Goal: Check status

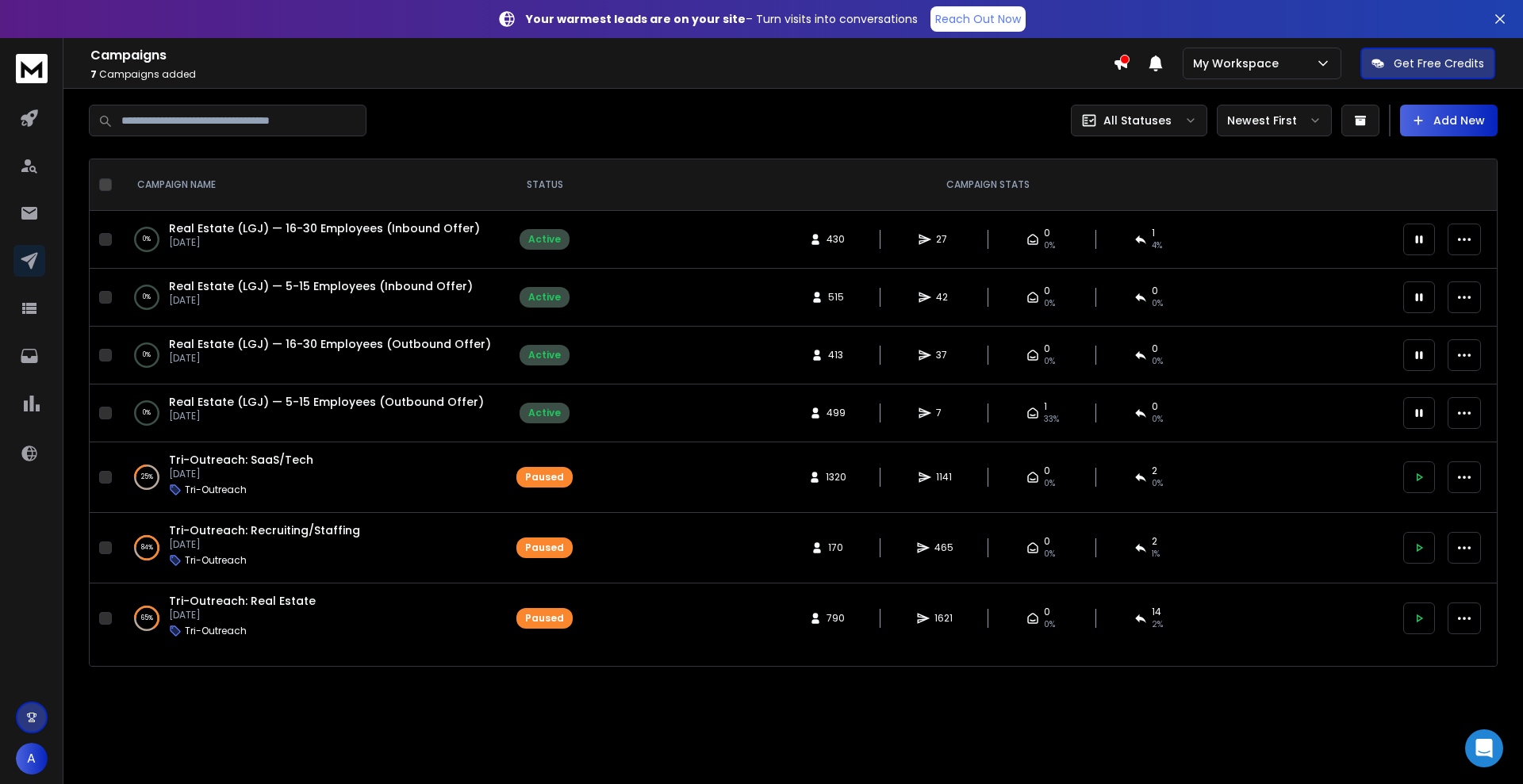
click at [894, 278] on td "515 42 0 0% 0 0 %" at bounding box center [988, 298] width 811 height 58
click at [24, 262] on icon at bounding box center [29, 261] width 19 height 19
click at [43, 230] on div at bounding box center [31, 216] width 36 height 38
click at [34, 215] on icon at bounding box center [29, 213] width 16 height 13
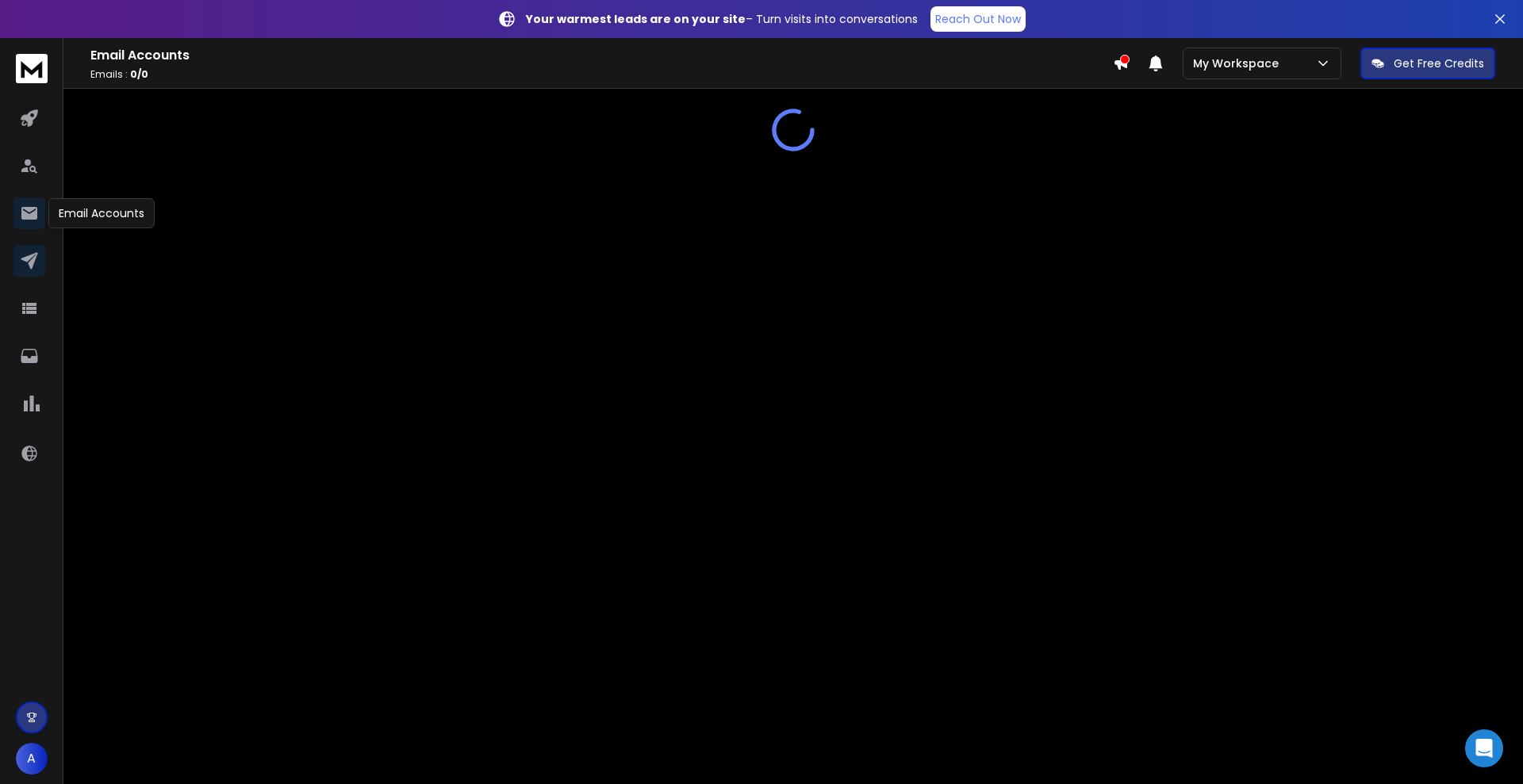
click at [33, 247] on link at bounding box center [29, 261] width 32 height 32
